Goal: Information Seeking & Learning: Check status

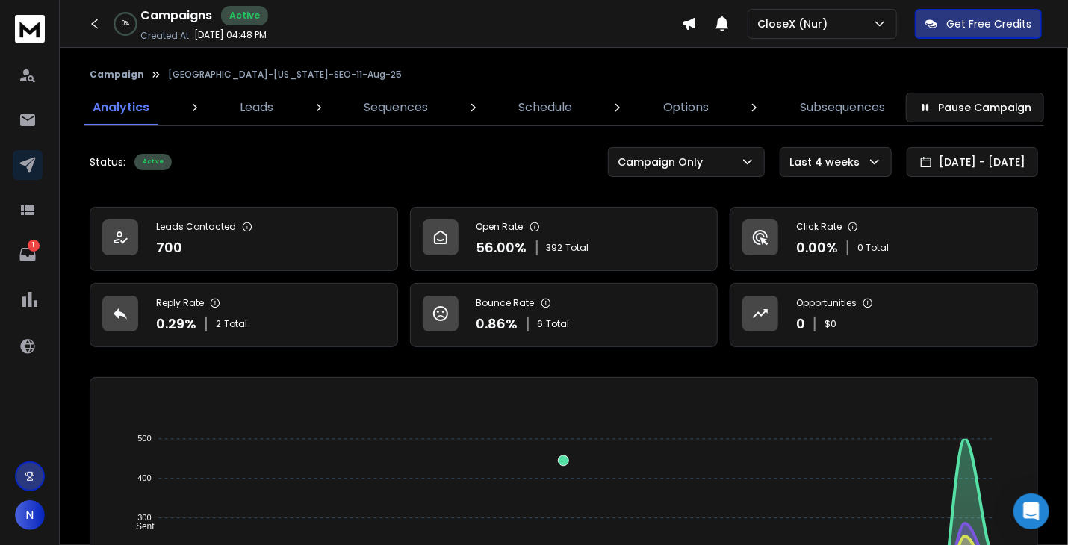
click at [176, 314] on p "0.29 %" at bounding box center [176, 324] width 40 height 21
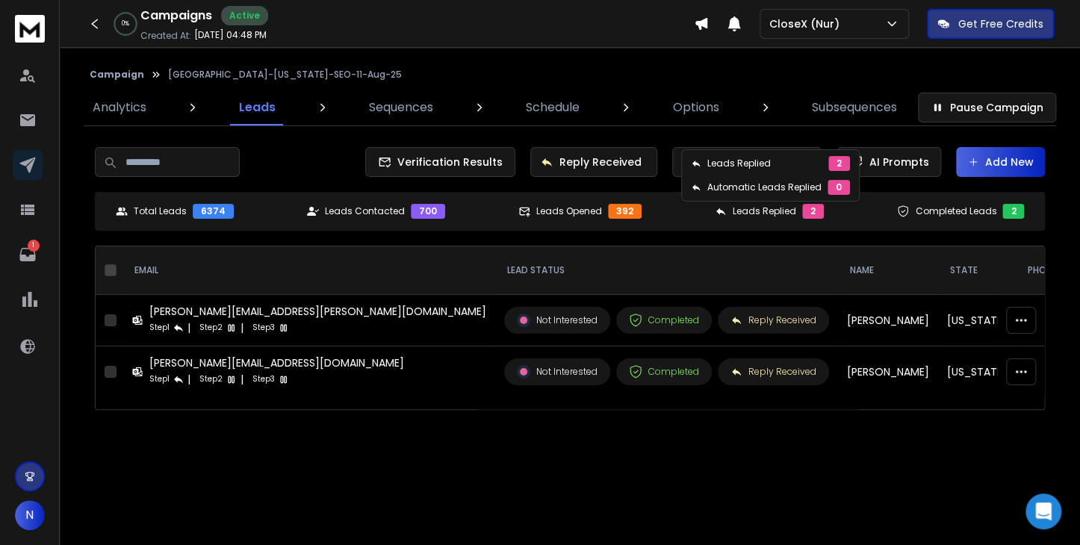
click at [775, 212] on p "Leads Replied" at bounding box center [764, 211] width 63 height 12
click at [962, 213] on p "Completed Leads" at bounding box center [955, 211] width 81 height 12
click at [1019, 211] on div "2" at bounding box center [1013, 211] width 22 height 15
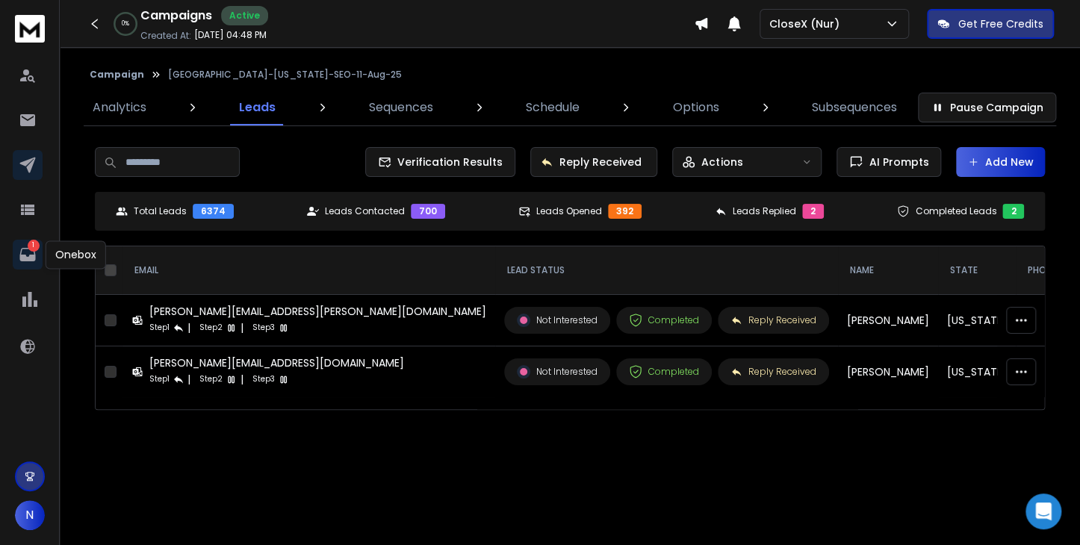
click at [22, 253] on icon at bounding box center [28, 255] width 18 height 18
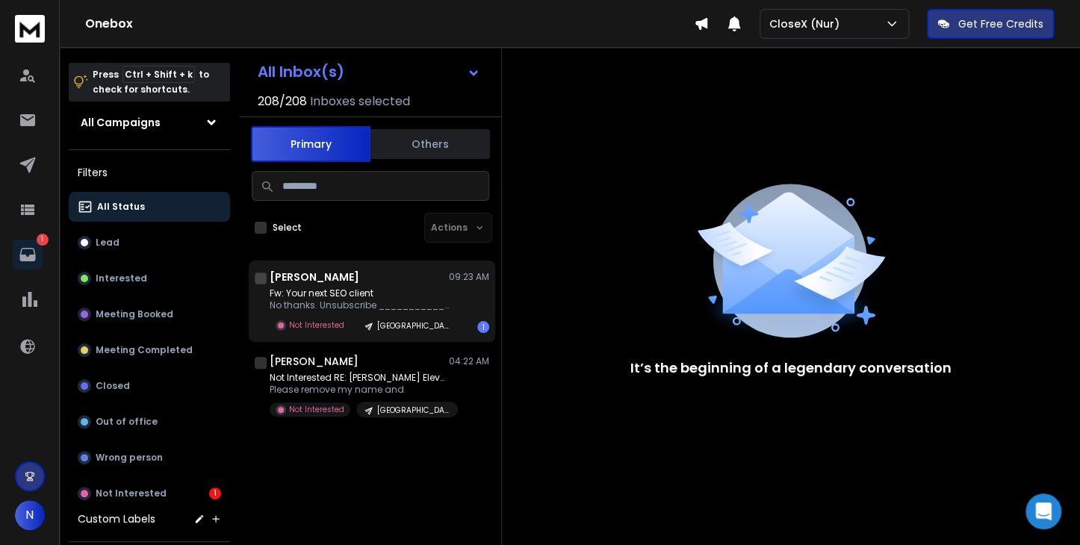
click at [342, 294] on p "Fw: Your next SEO client" at bounding box center [359, 294] width 179 height 12
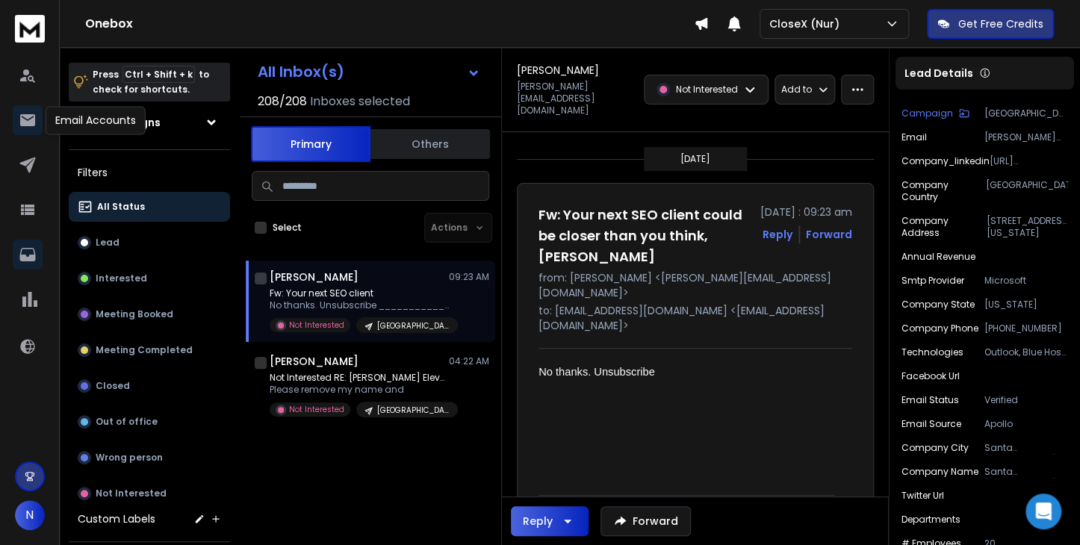
click at [28, 116] on icon at bounding box center [27, 120] width 15 height 12
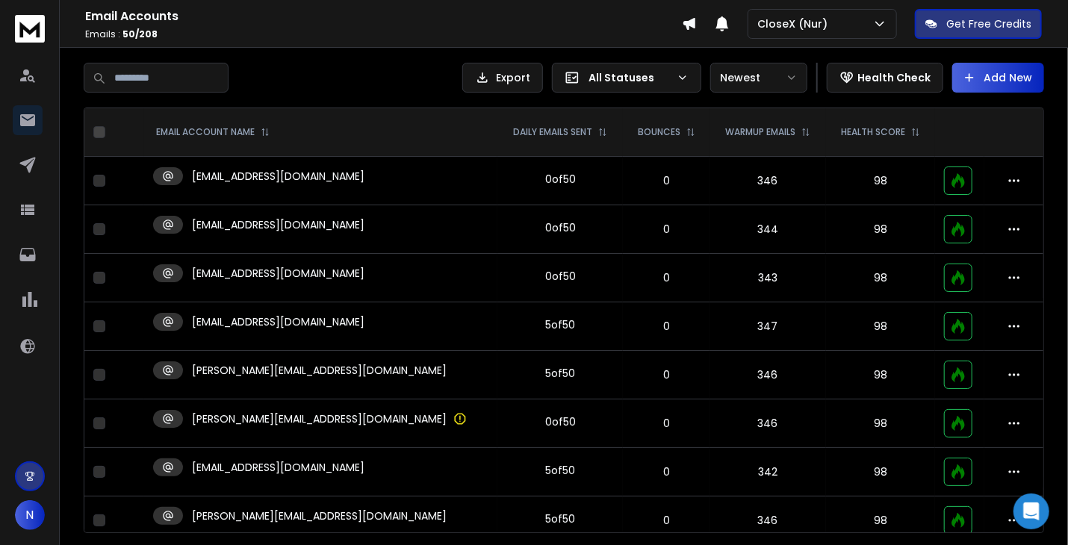
click at [208, 81] on input at bounding box center [156, 78] width 145 height 30
type input "**********"
click at [367, 31] on p "Emails : 50 / 104" at bounding box center [383, 34] width 597 height 12
click at [28, 123] on icon at bounding box center [27, 120] width 15 height 12
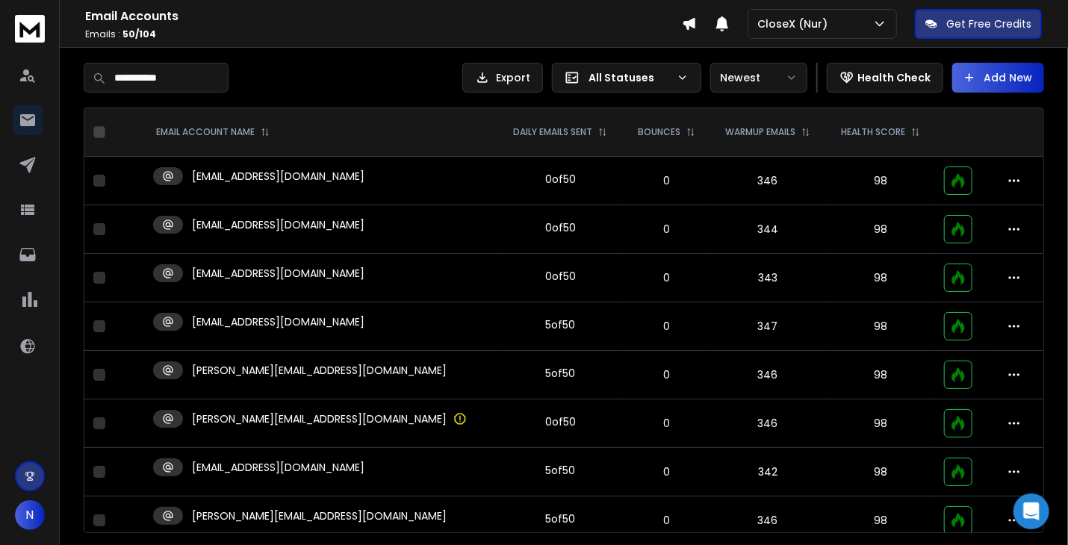
click at [365, 28] on p "Emails : 50 / 104" at bounding box center [383, 34] width 597 height 12
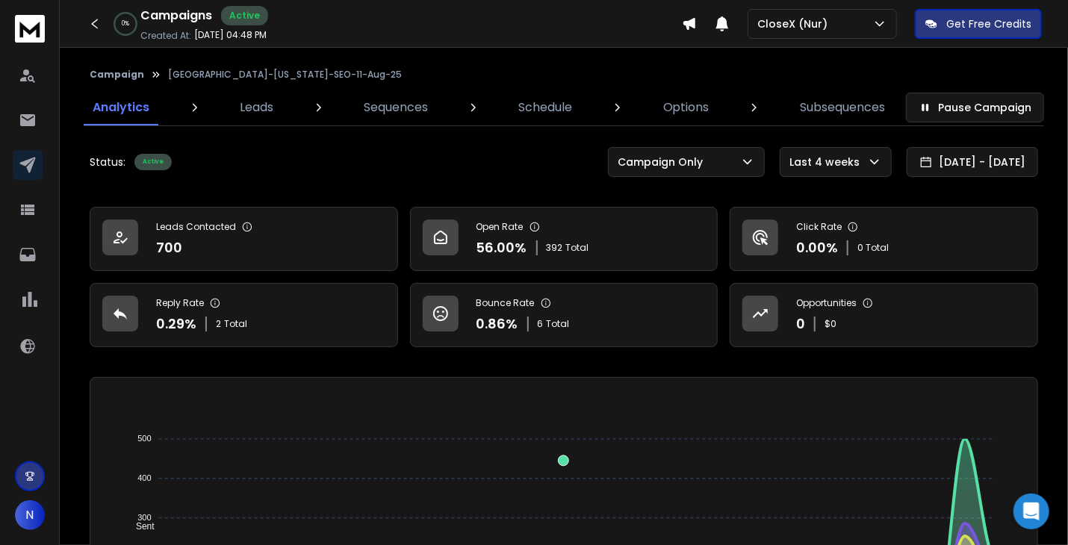
click at [595, 45] on div "0 % Campaigns Active Created At: Aug 07, 2025, 04:48 PM CloseX (Nur) Get Free C…" at bounding box center [534, 24] width 1068 height 48
